Goal: Task Accomplishment & Management: Manage account settings

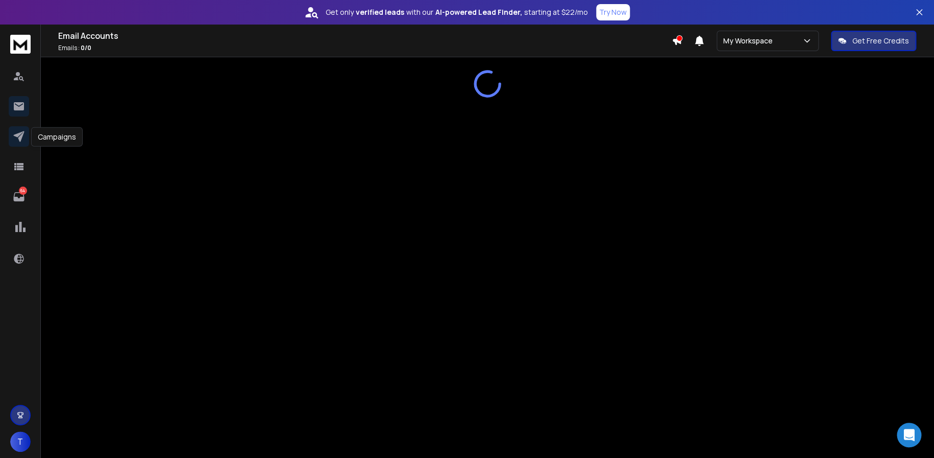
click at [17, 133] on icon at bounding box center [19, 136] width 12 height 12
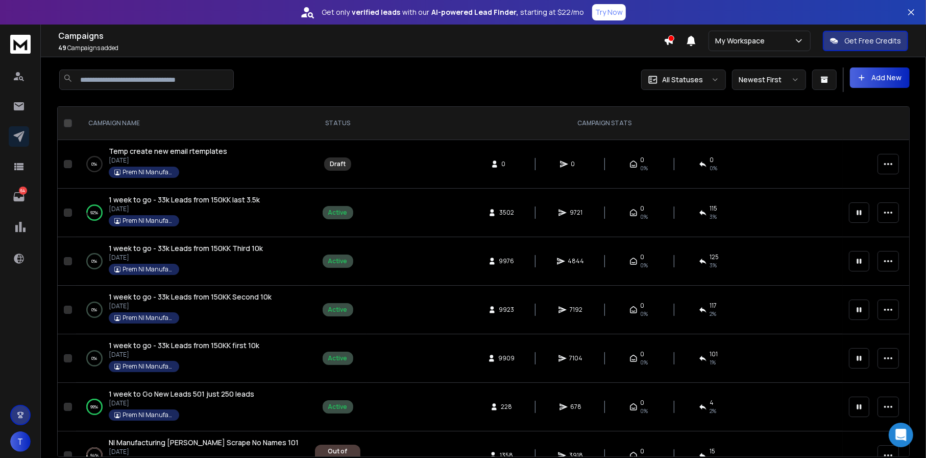
click at [855, 212] on icon at bounding box center [859, 212] width 9 height 9
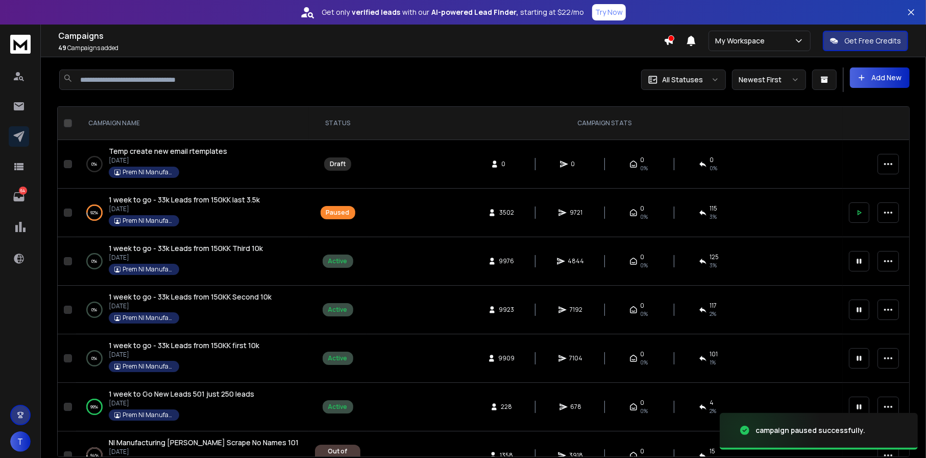
click at [855, 256] on icon at bounding box center [859, 260] width 9 height 9
click at [857, 305] on button at bounding box center [859, 309] width 20 height 20
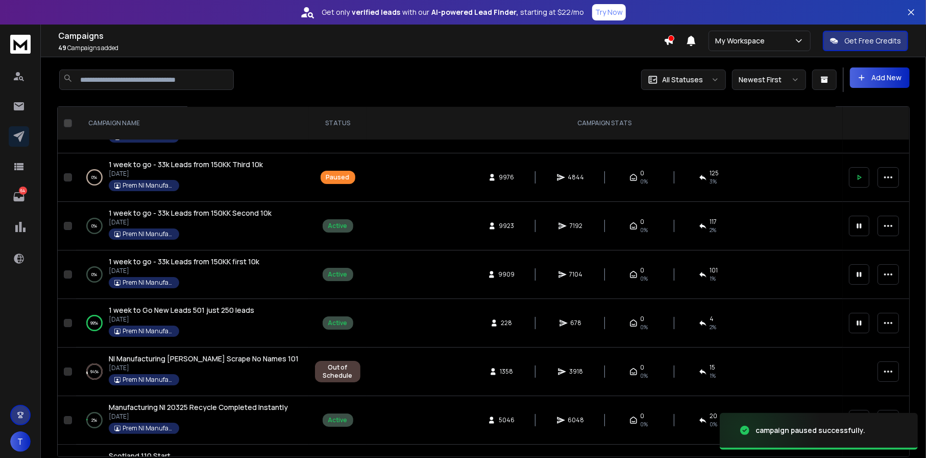
scroll to position [102, 0]
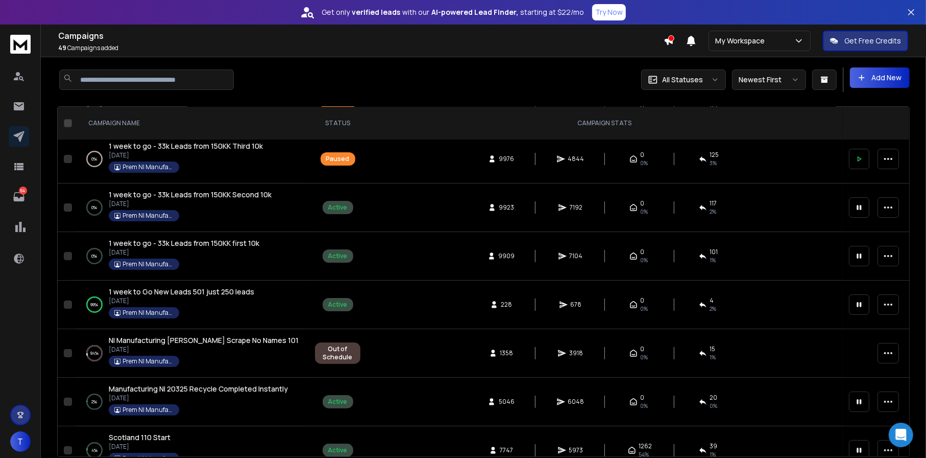
click at [855, 206] on icon at bounding box center [859, 207] width 9 height 9
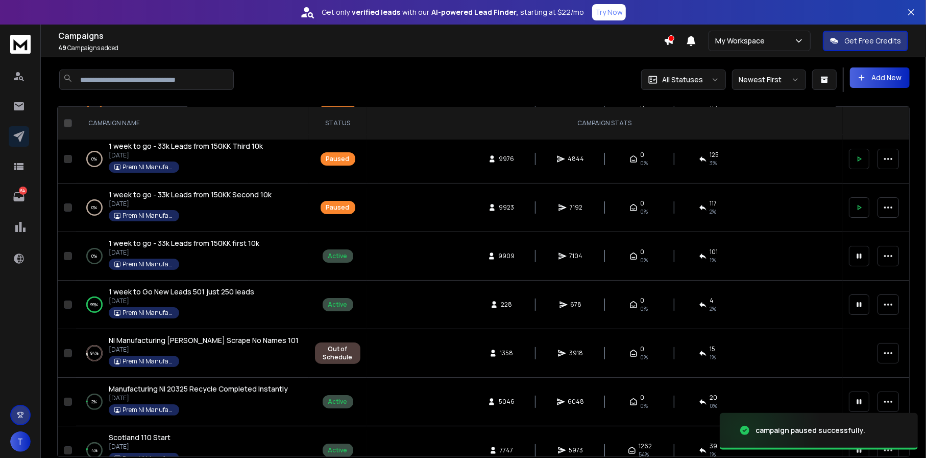
click at [857, 253] on icon at bounding box center [859, 255] width 5 height 5
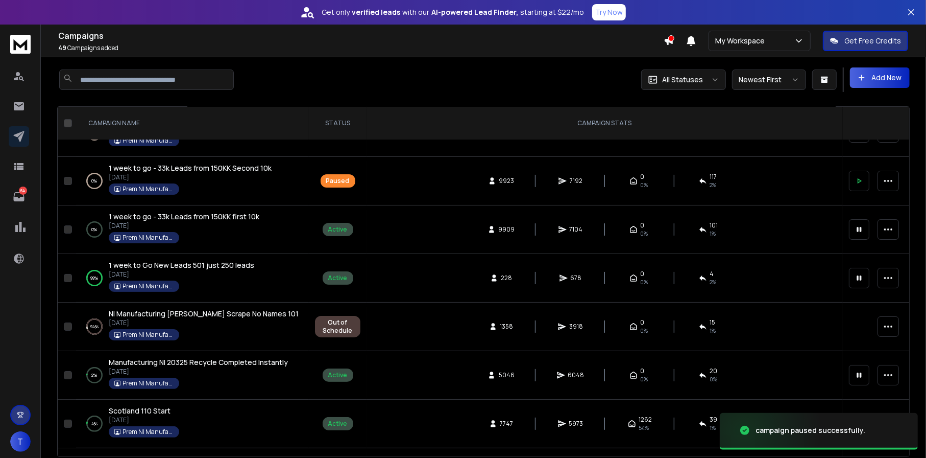
scroll to position [153, 0]
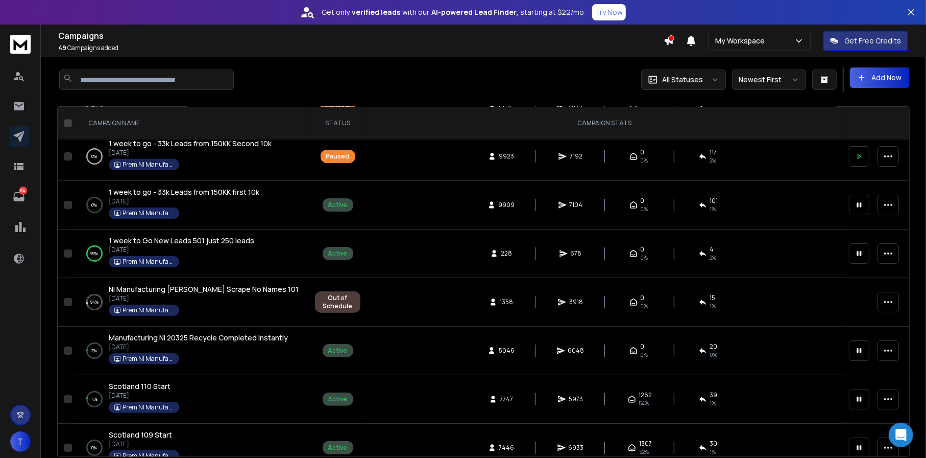
click at [854, 247] on button at bounding box center [859, 253] width 20 height 20
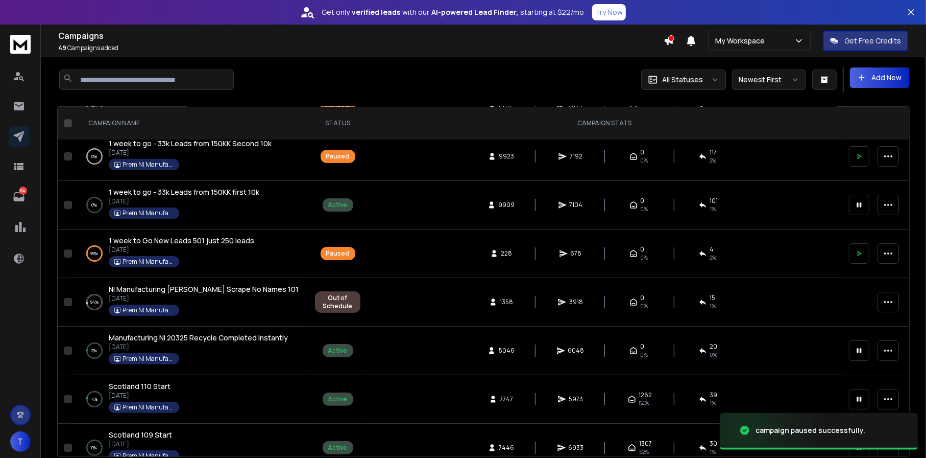
click at [857, 204] on icon at bounding box center [859, 204] width 5 height 5
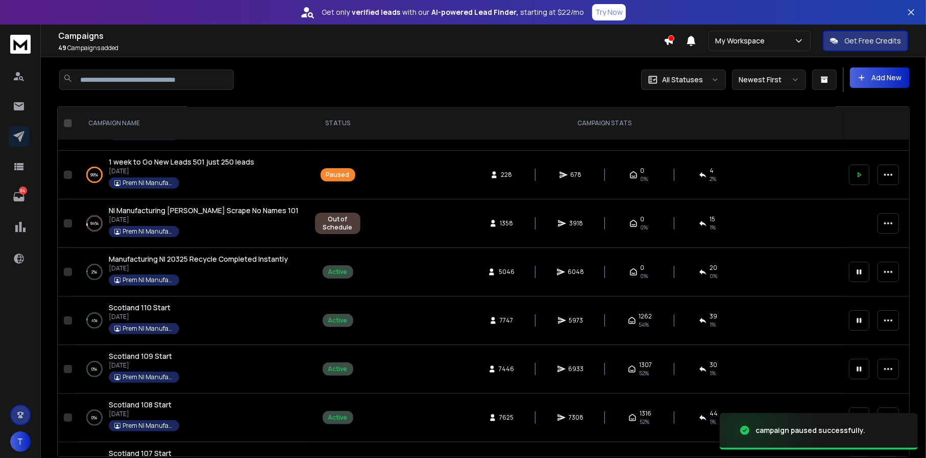
scroll to position [255, 0]
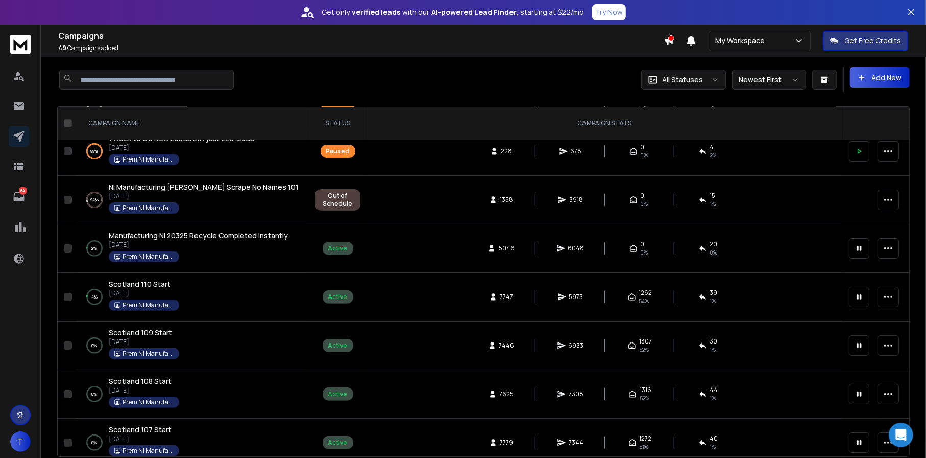
click at [857, 249] on icon at bounding box center [859, 248] width 5 height 5
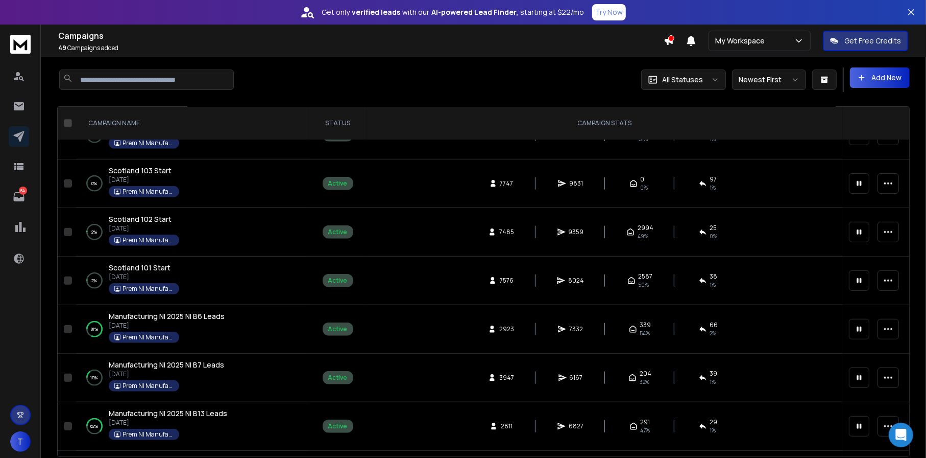
scroll to position [766, 0]
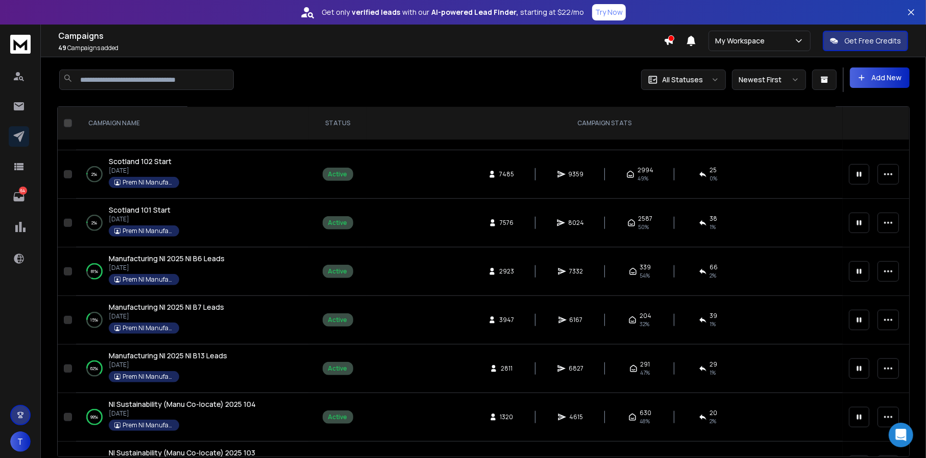
click at [855, 267] on icon at bounding box center [859, 271] width 9 height 9
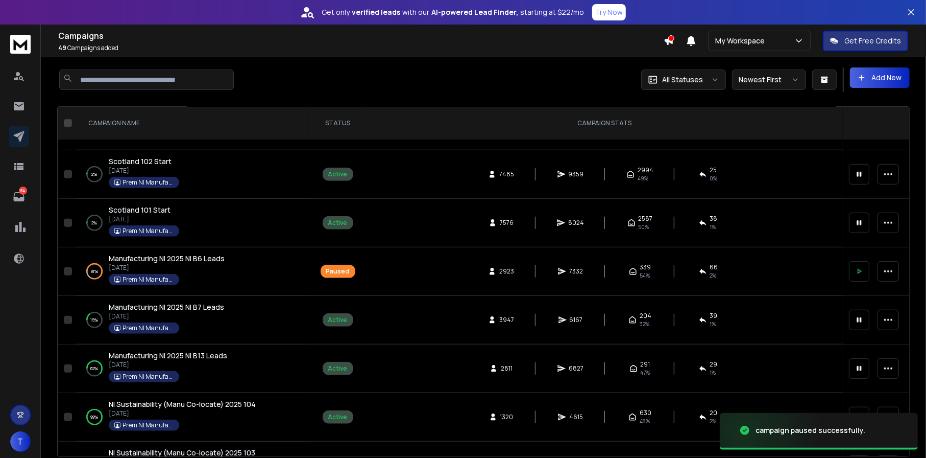
click at [856, 315] on icon at bounding box center [859, 319] width 9 height 9
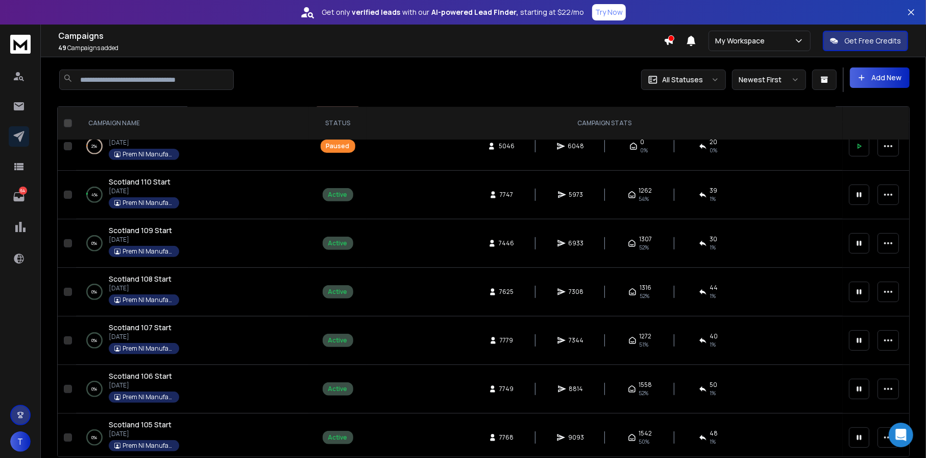
scroll to position [357, 0]
click at [20, 224] on icon at bounding box center [20, 227] width 10 height 10
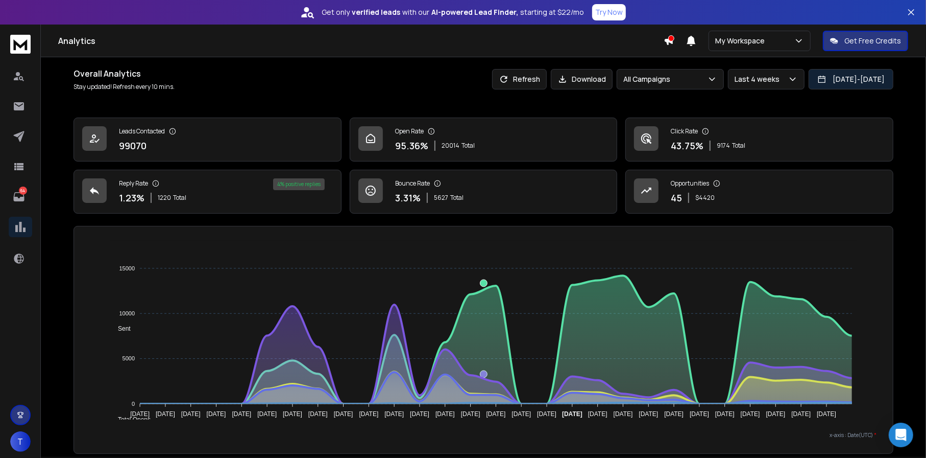
click at [816, 82] on button "[DATE] - [DATE]" at bounding box center [851, 79] width 85 height 20
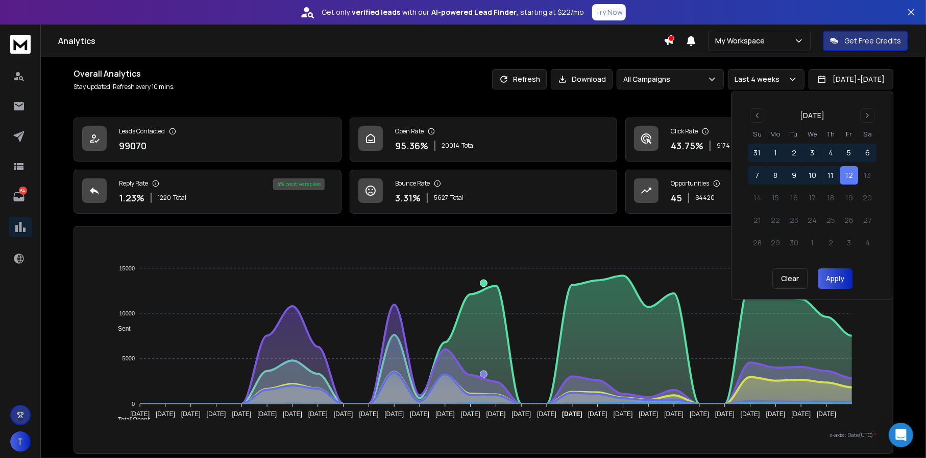
click at [849, 174] on button "12" at bounding box center [849, 175] width 18 height 18
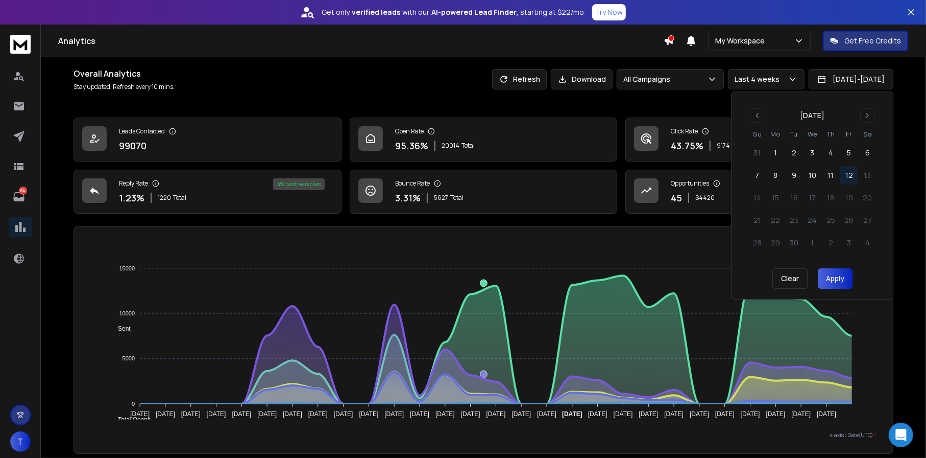
click at [849, 174] on button "12" at bounding box center [849, 175] width 18 height 18
click at [836, 273] on button "Apply" at bounding box center [835, 278] width 35 height 20
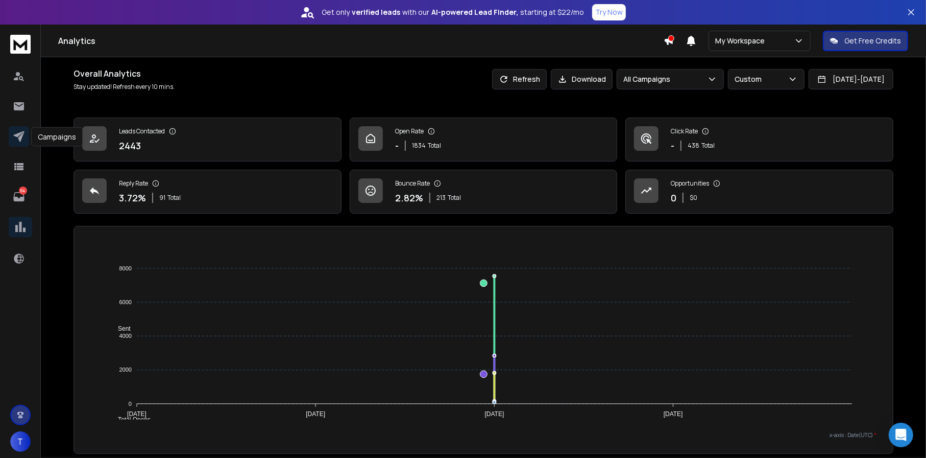
click at [20, 135] on icon at bounding box center [19, 136] width 12 height 12
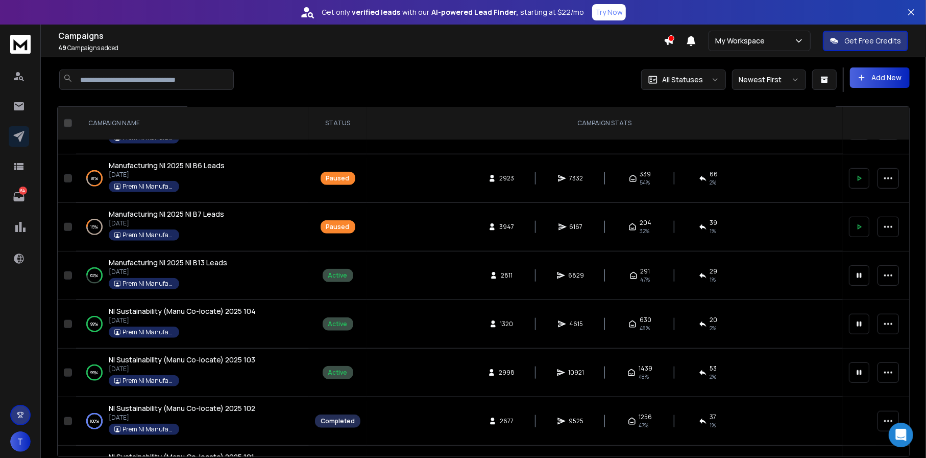
scroll to position [868, 0]
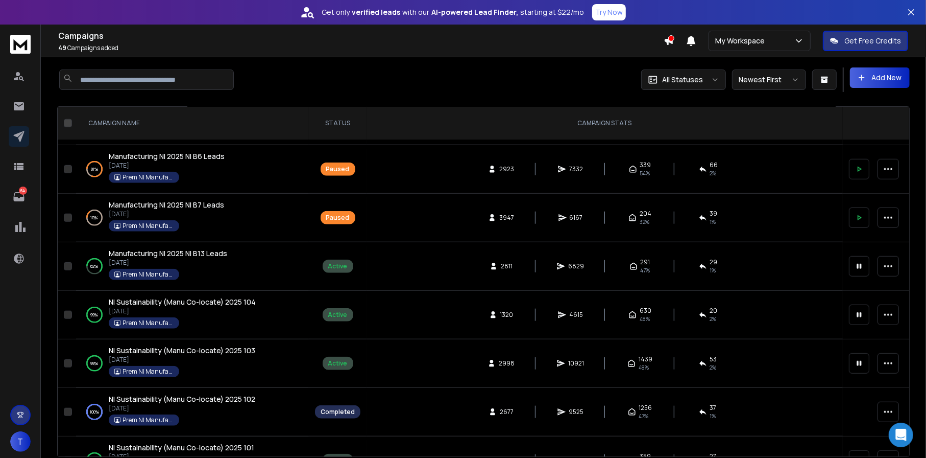
click at [857, 264] on icon at bounding box center [859, 265] width 5 height 5
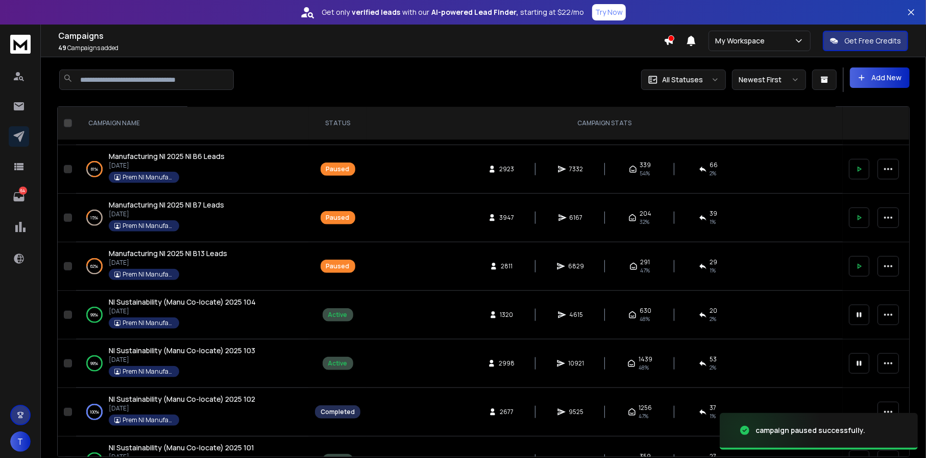
click at [855, 314] on icon at bounding box center [859, 314] width 9 height 9
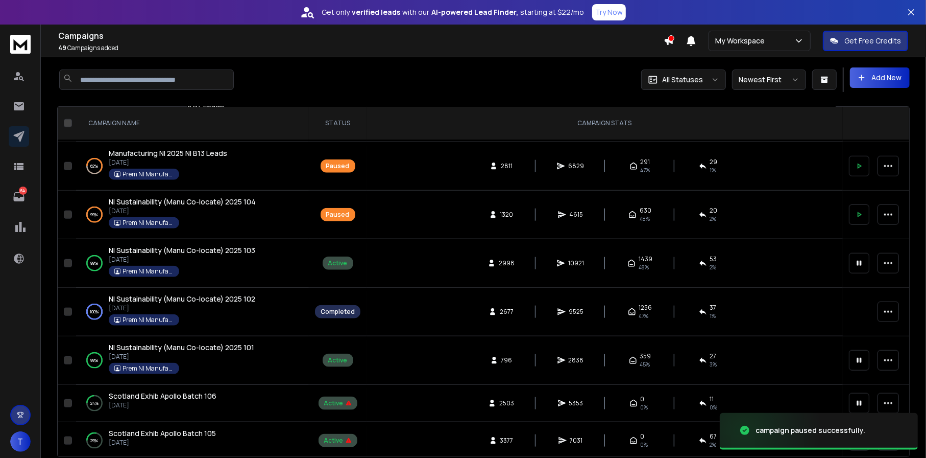
scroll to position [970, 0]
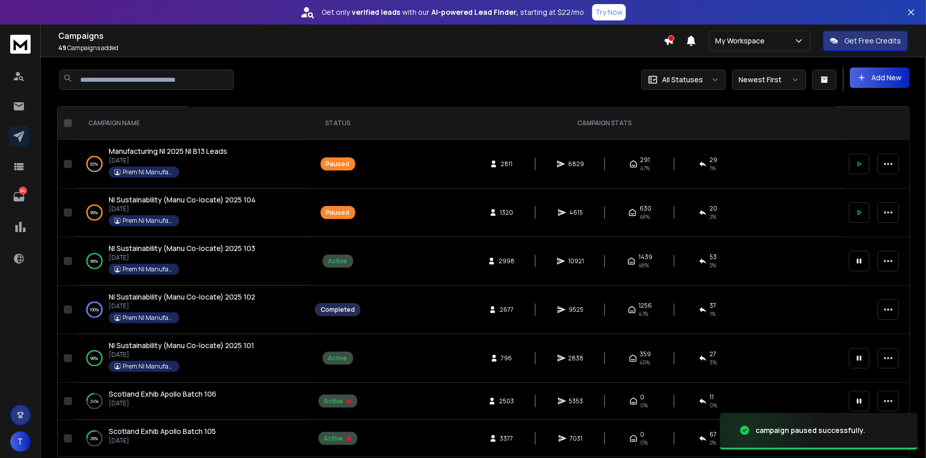
click at [855, 259] on icon at bounding box center [859, 260] width 9 height 9
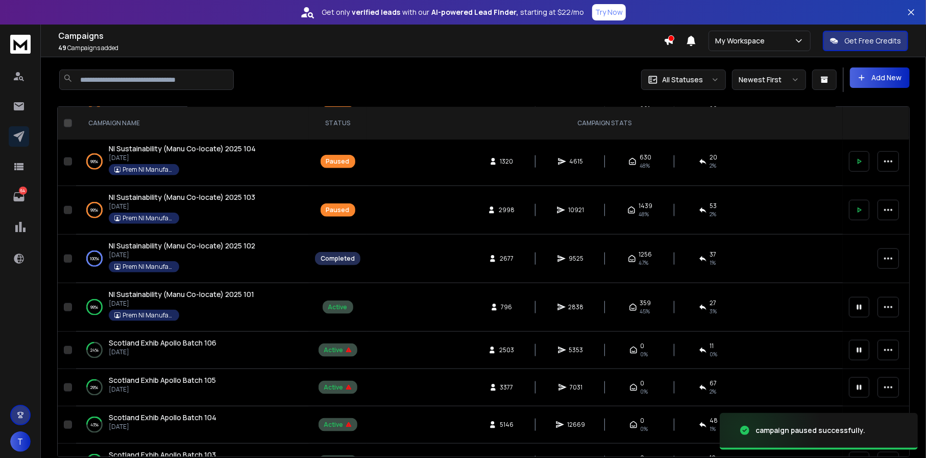
scroll to position [1072, 0]
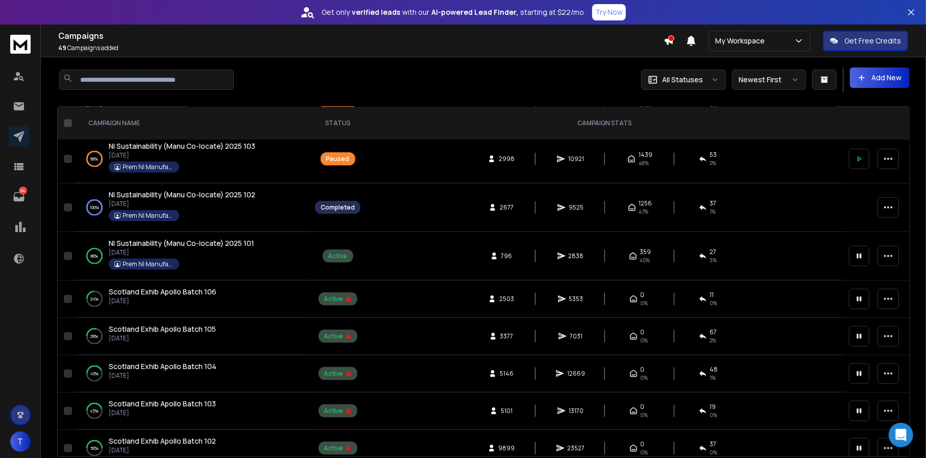
click at [855, 256] on icon at bounding box center [859, 255] width 9 height 9
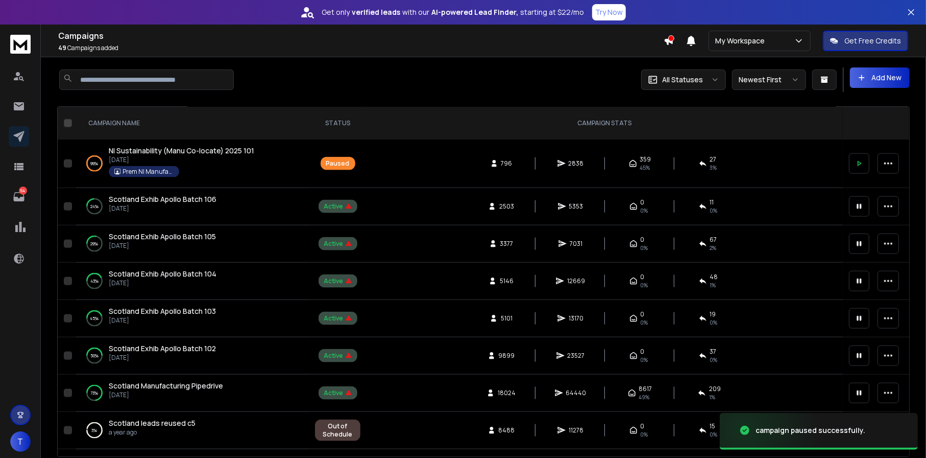
scroll to position [1174, 0]
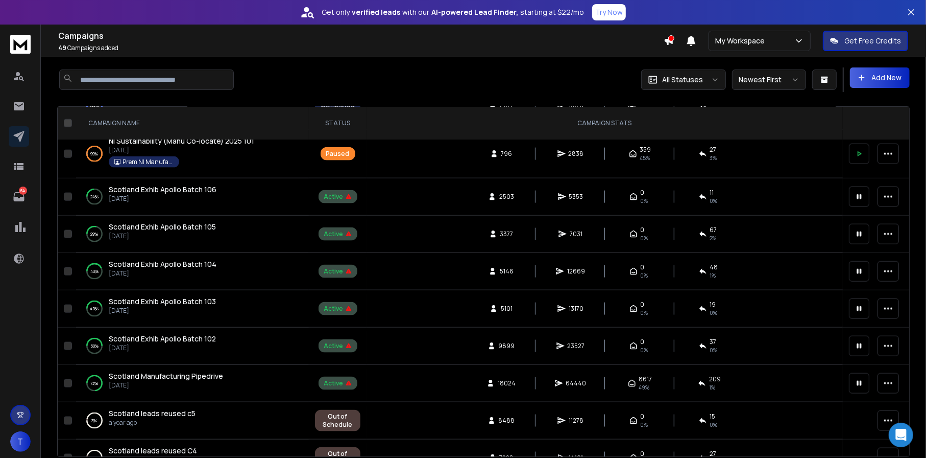
click at [182, 195] on p "[DATE]" at bounding box center [163, 199] width 108 height 8
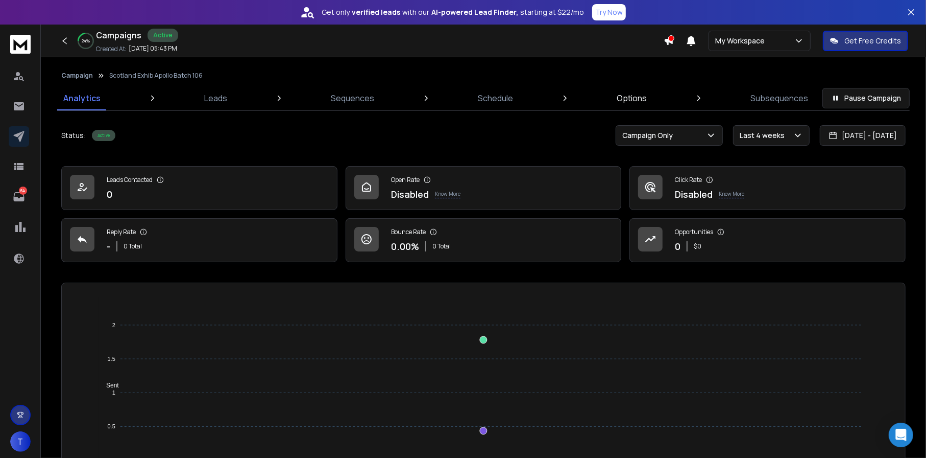
click at [649, 99] on link "Options" at bounding box center [632, 98] width 42 height 25
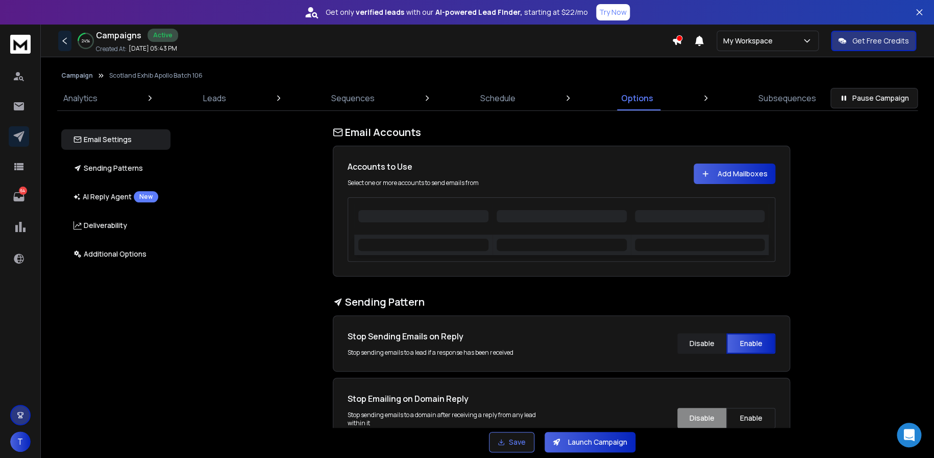
click at [66, 43] on icon at bounding box center [64, 40] width 4 height 7
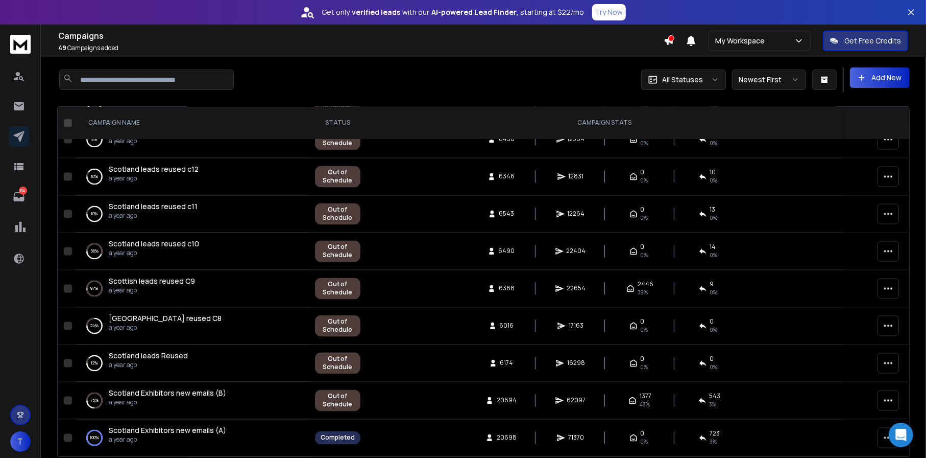
scroll to position [1795, 0]
